Goal: Information Seeking & Learning: Check status

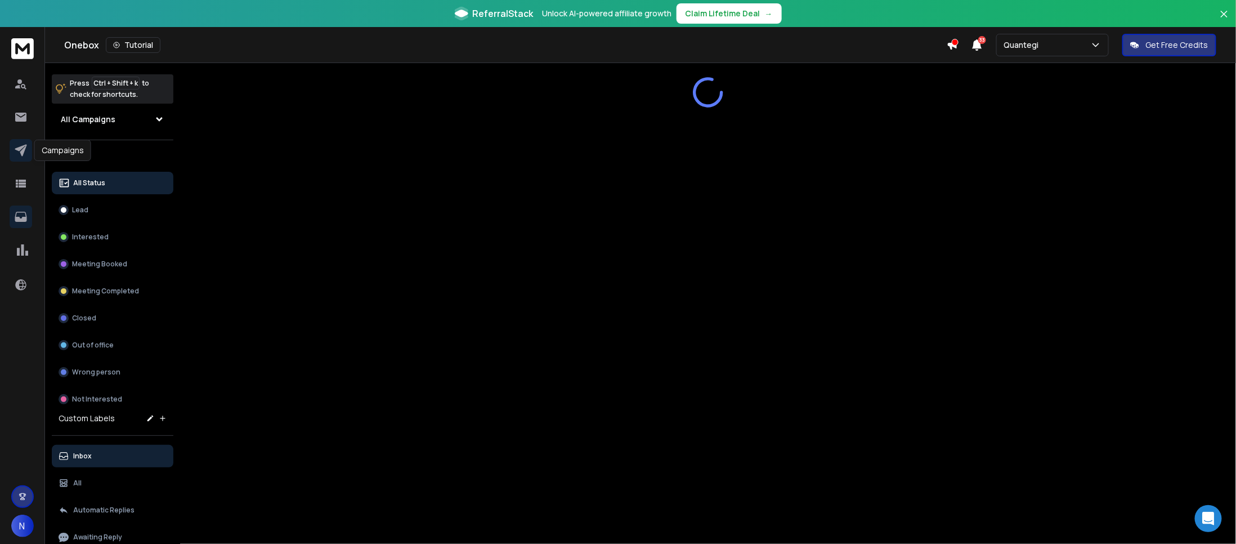
click at [24, 151] on icon at bounding box center [21, 151] width 12 height 12
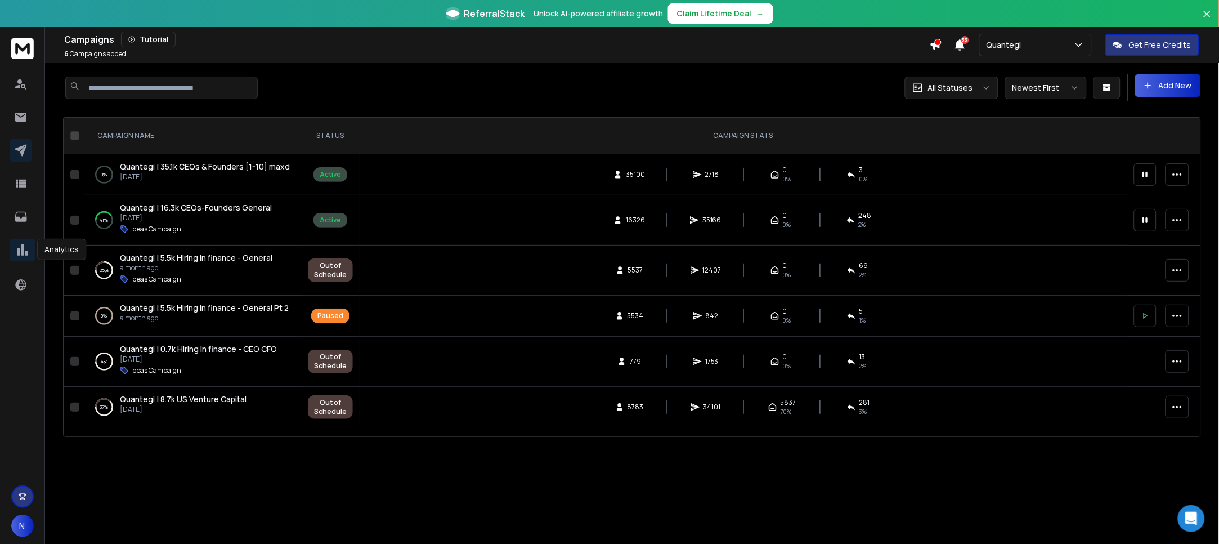
click at [24, 252] on icon at bounding box center [22, 249] width 17 height 17
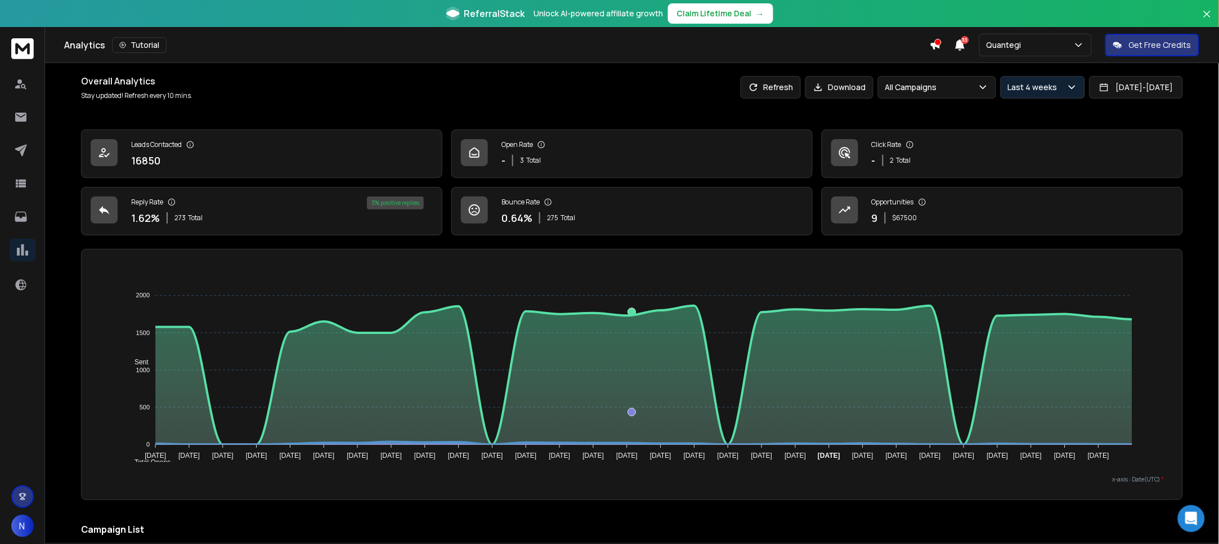
click at [1032, 82] on div "Last 4 weeks" at bounding box center [1043, 87] width 70 height 11
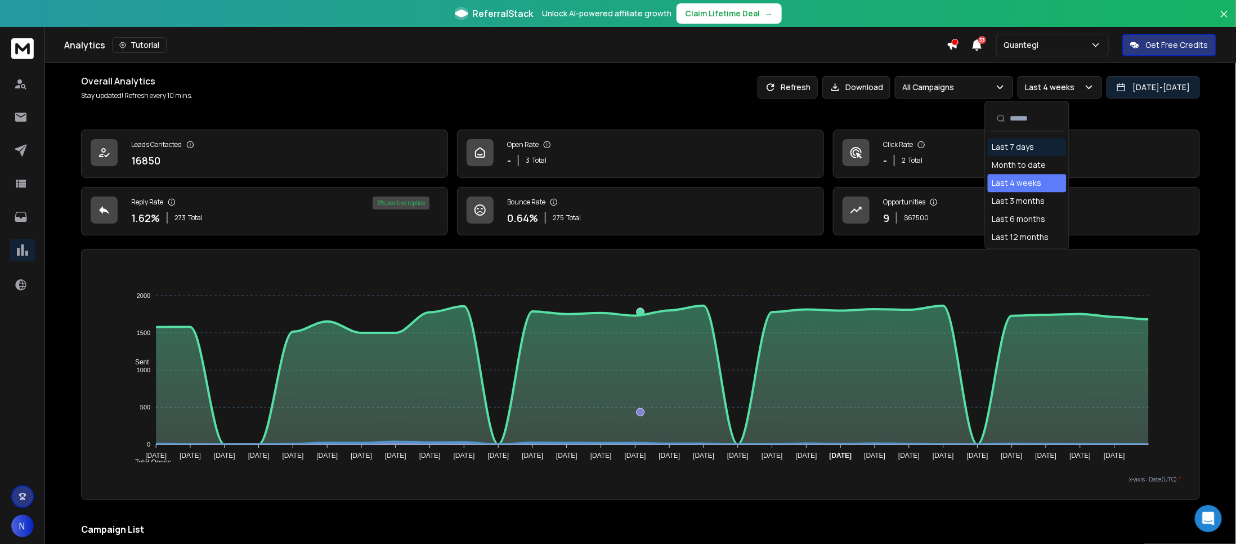
click at [1113, 87] on button "[DATE] - [DATE]" at bounding box center [1152, 87] width 93 height 23
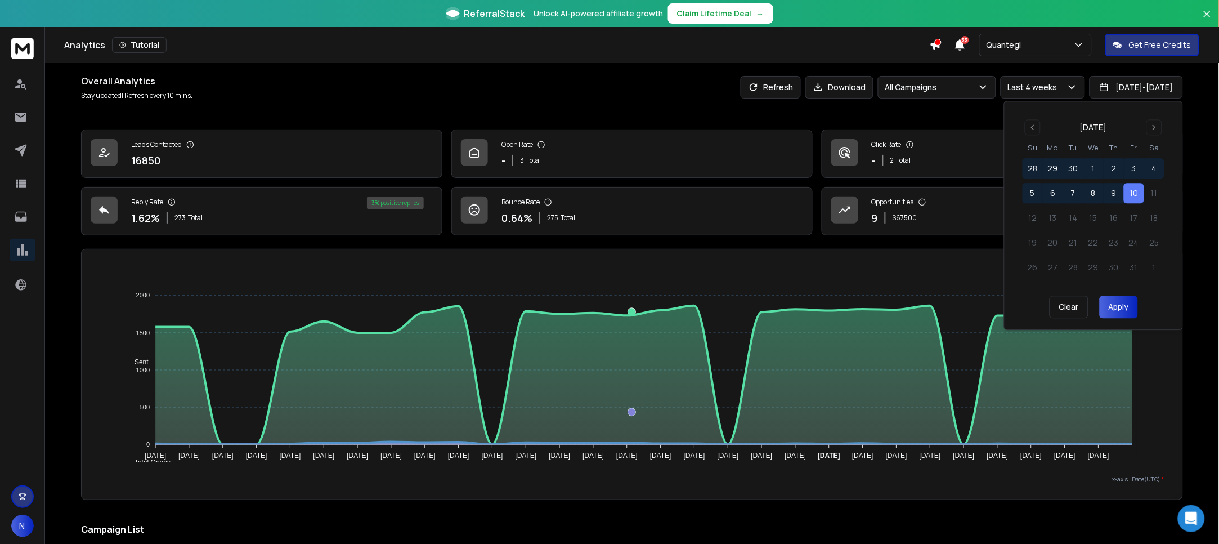
click at [1157, 171] on button "4" at bounding box center [1154, 169] width 20 height 20
click at [1154, 170] on button "4" at bounding box center [1154, 169] width 20 height 20
click at [15, 149] on icon at bounding box center [21, 151] width 12 height 12
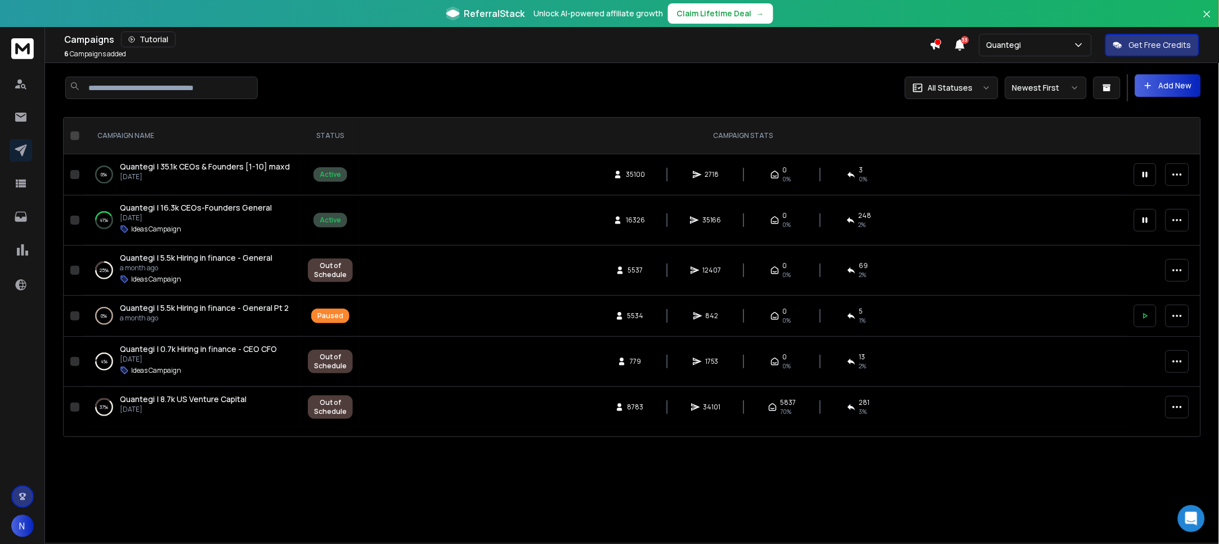
click at [218, 209] on span "Quantegi | 16.3k CEOs-Founders General" at bounding box center [196, 207] width 152 height 11
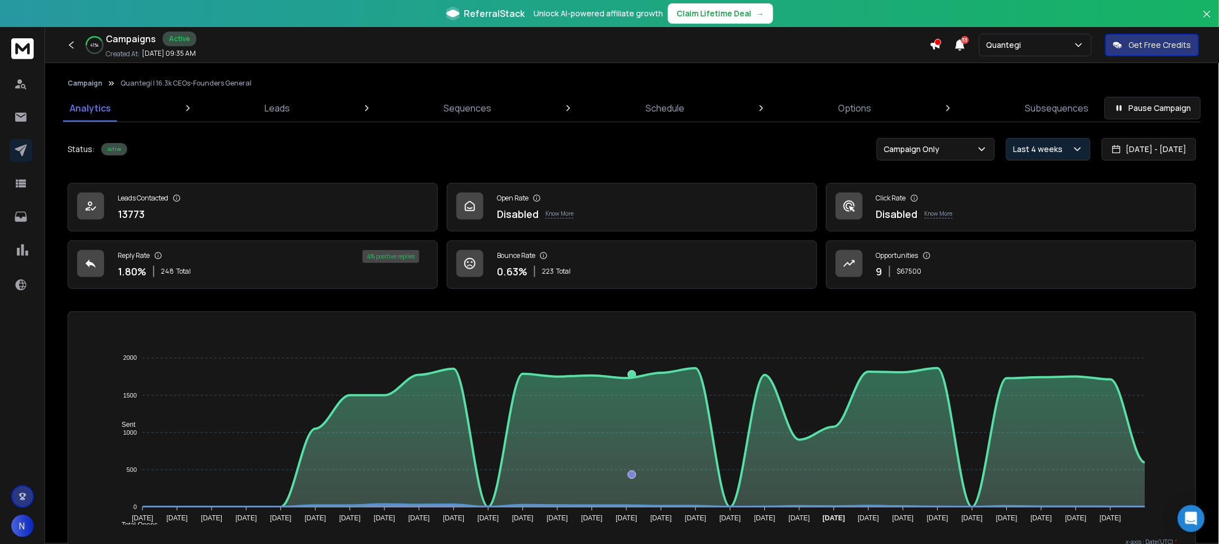
click at [1021, 146] on p "Last 4 weeks" at bounding box center [1041, 149] width 54 height 11
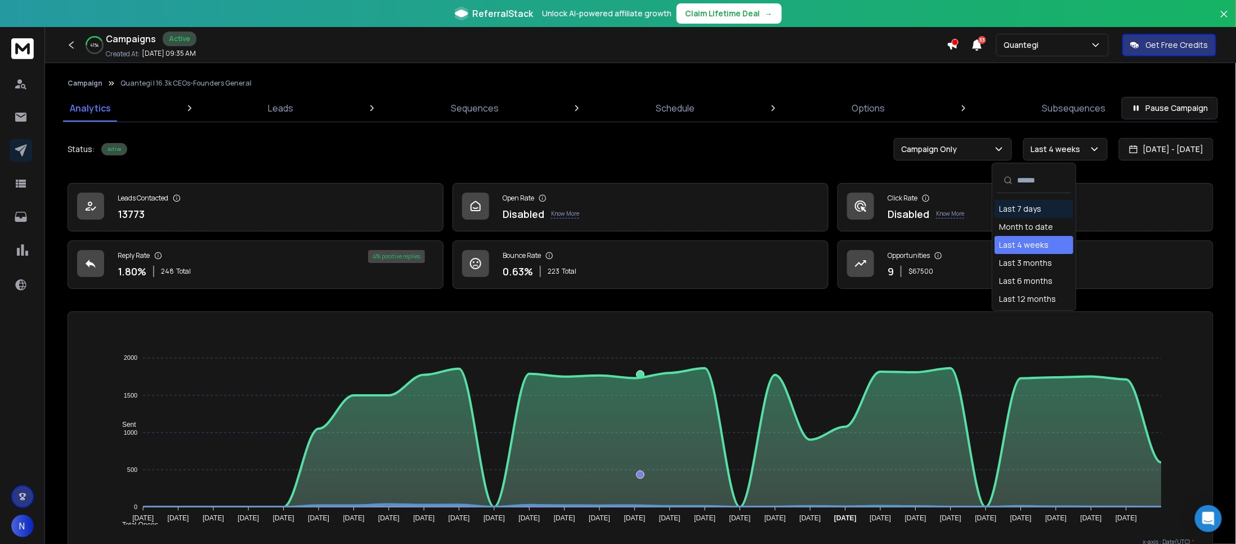
click at [1038, 209] on div "Last 7 days" at bounding box center [1020, 208] width 42 height 11
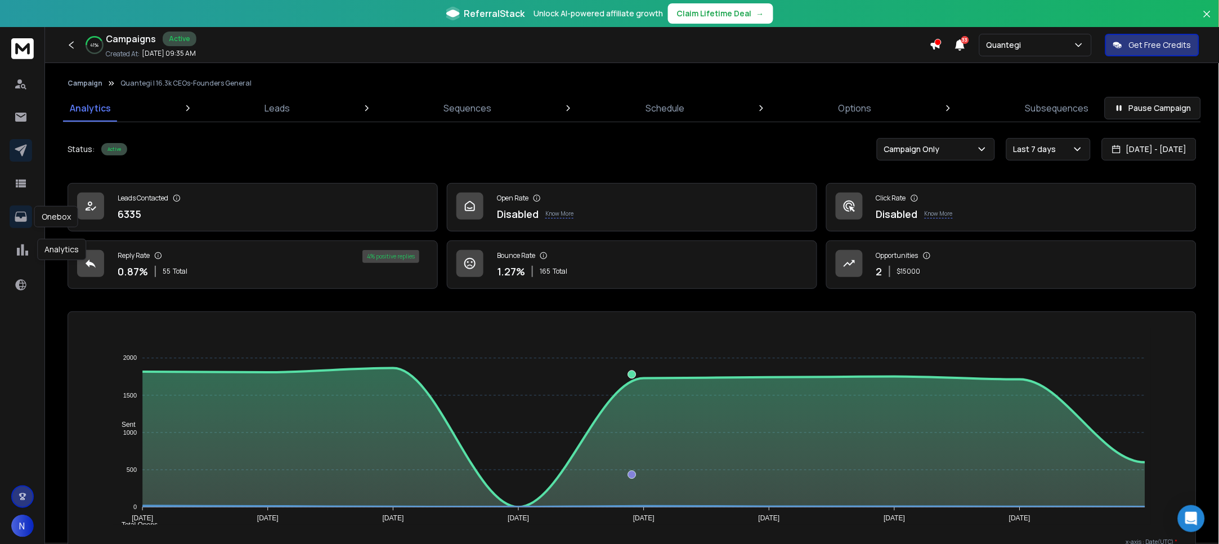
click at [19, 227] on link at bounding box center [21, 216] width 23 height 23
